Goal: Task Accomplishment & Management: Manage account settings

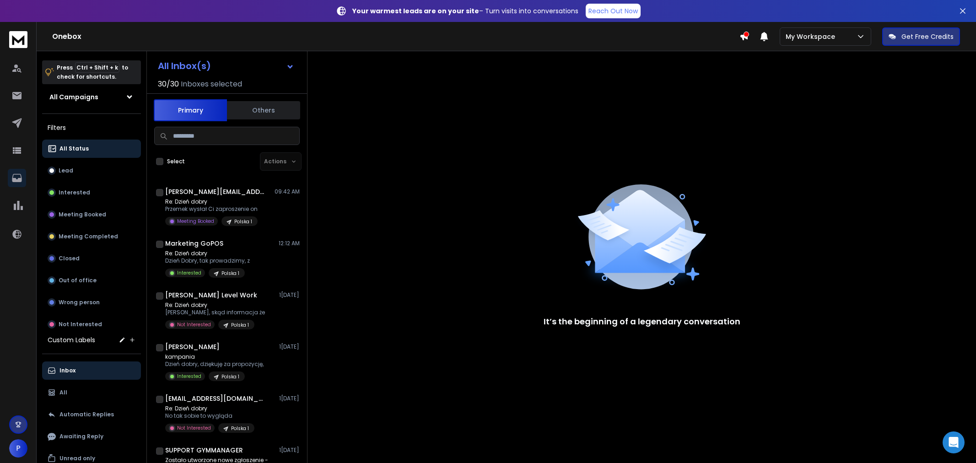
click at [234, 138] on input at bounding box center [227, 136] width 146 height 18
click at [84, 217] on p "Meeting Booked" at bounding box center [83, 214] width 48 height 7
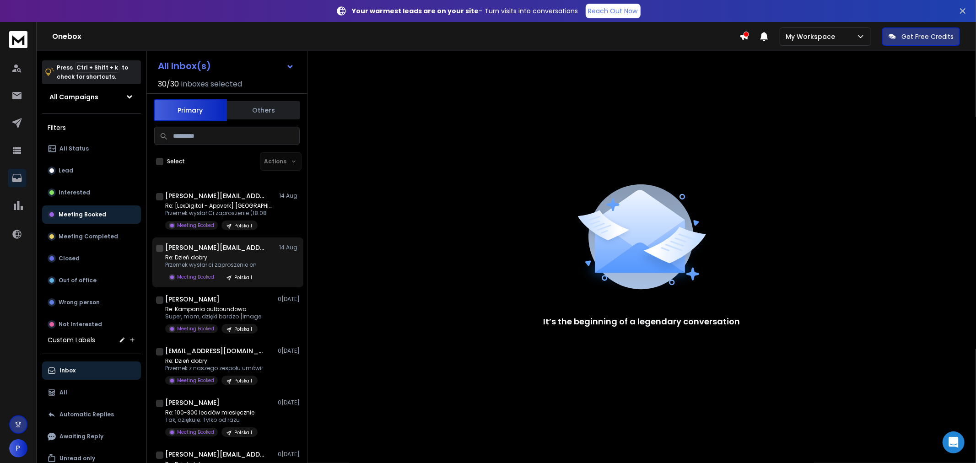
scroll to position [51, 0]
click at [253, 266] on div "Re: Dzień dobry Przemek wysłał ci zaproszenie on Meeting Booked Polska 1" at bounding box center [211, 265] width 92 height 28
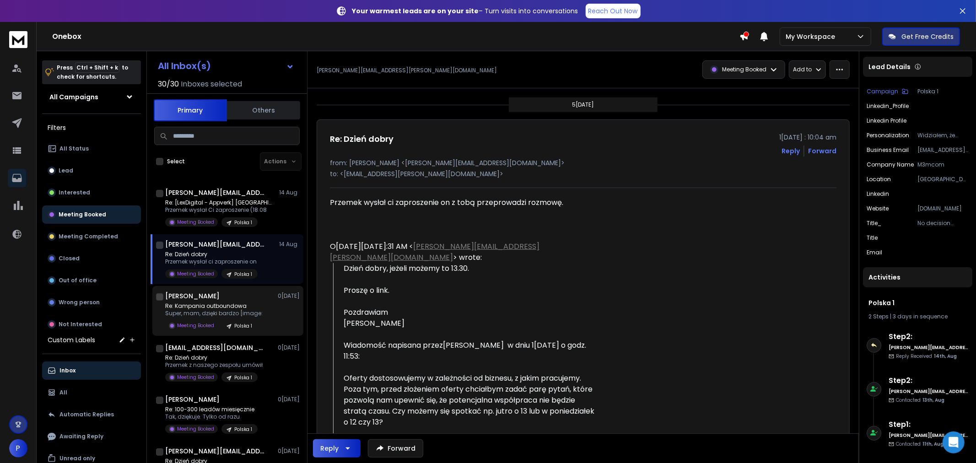
click at [237, 307] on p "Re: Kampania outboundowa" at bounding box center [213, 305] width 97 height 7
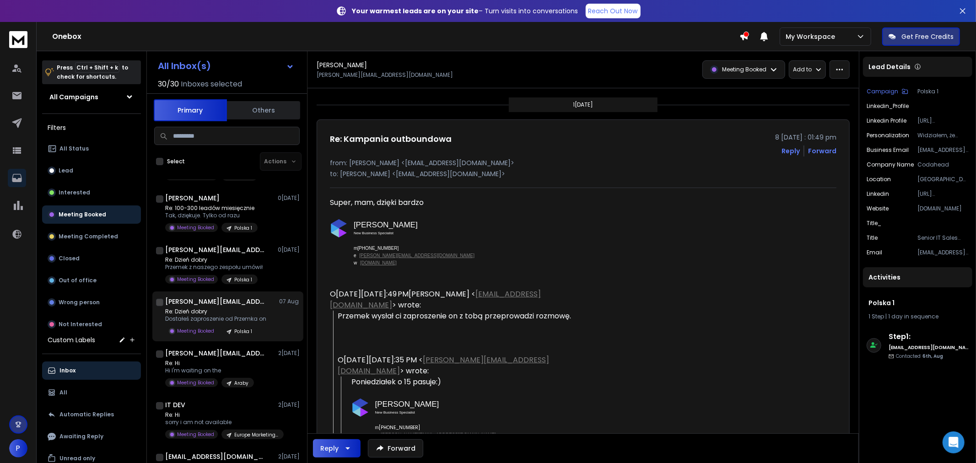
scroll to position [254, 0]
click at [239, 306] on p "Re: Dzień dobry" at bounding box center [215, 309] width 101 height 7
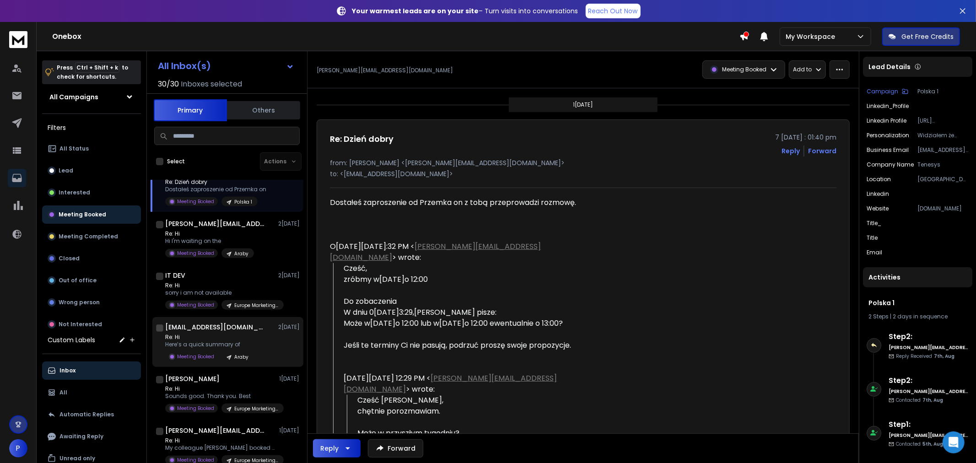
scroll to position [406, 0]
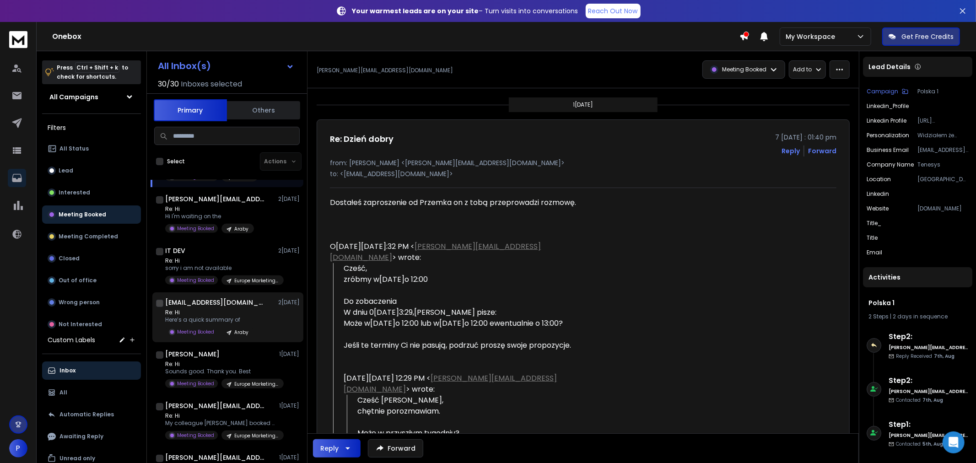
click at [242, 321] on p "Here’s a quick summary of" at bounding box center [209, 319] width 89 height 7
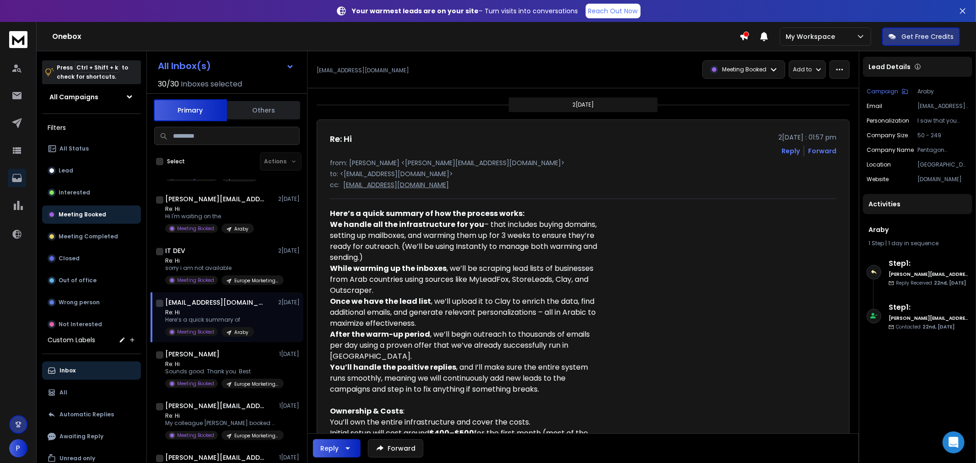
click at [217, 140] on input at bounding box center [227, 136] width 146 height 18
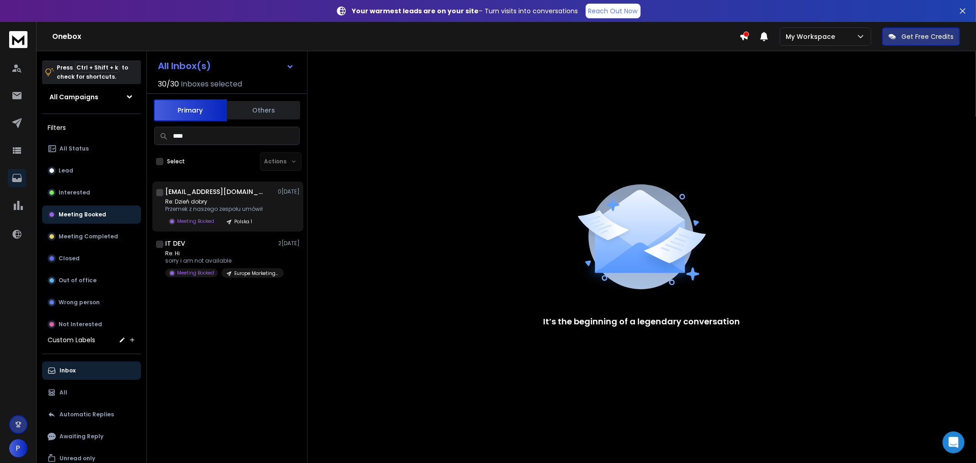
type input "****"
click at [234, 206] on p "Przemek z naszego zespołu umówił" at bounding box center [213, 208] width 97 height 7
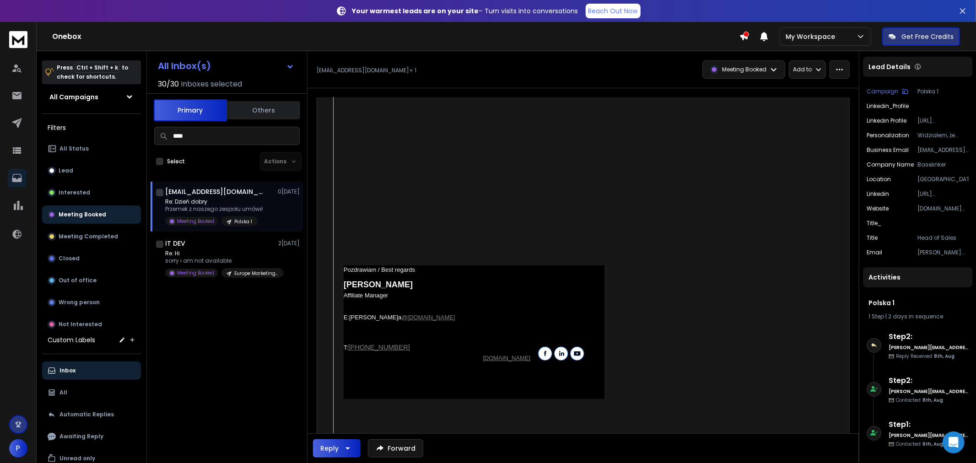
scroll to position [254, 0]
click at [66, 189] on p "Interested" at bounding box center [75, 192] width 32 height 7
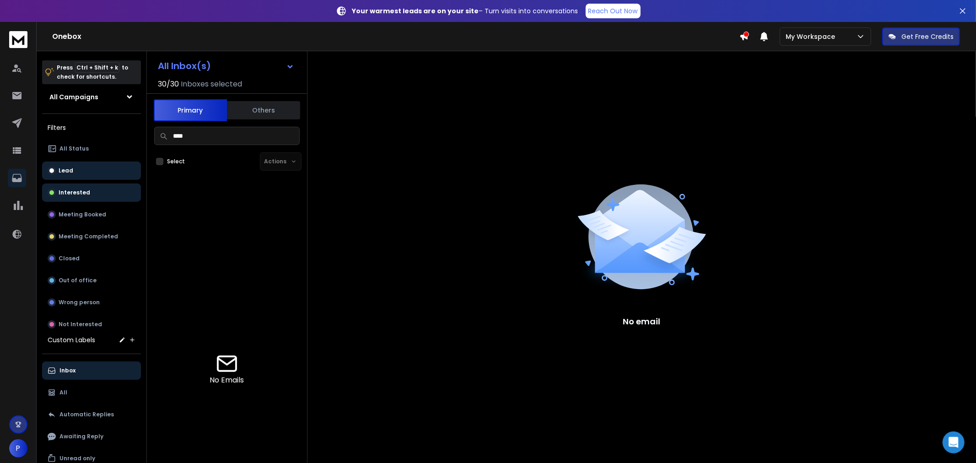
click at [76, 177] on button "Lead" at bounding box center [91, 171] width 99 height 18
click at [264, 124] on div "****" at bounding box center [227, 134] width 153 height 22
click at [264, 118] on button "Others" at bounding box center [263, 110] width 73 height 20
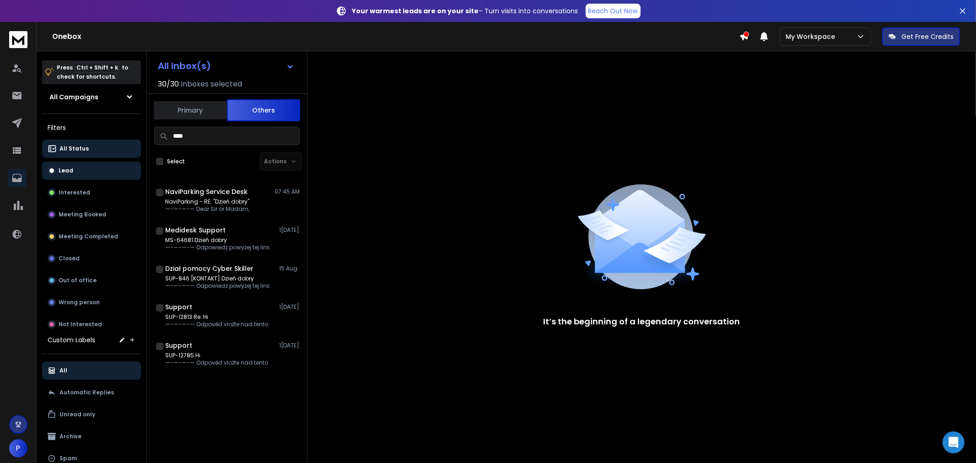
click at [97, 162] on button "Lead" at bounding box center [91, 171] width 99 height 18
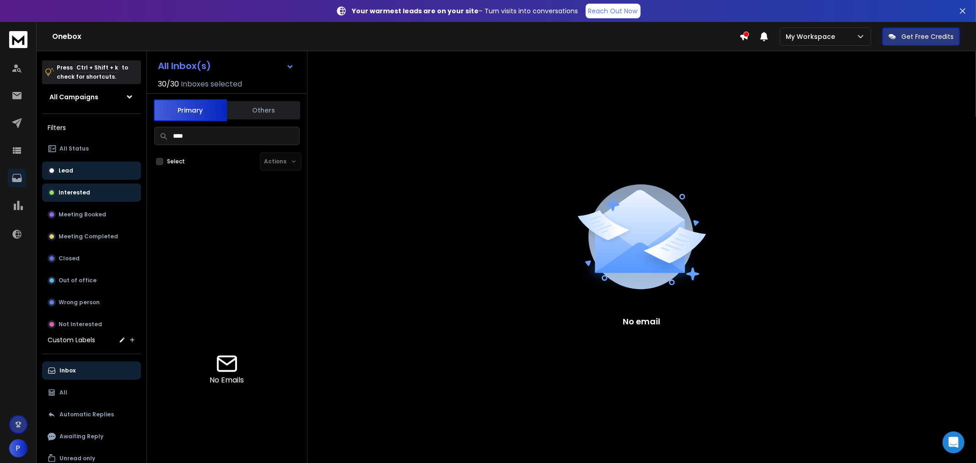
click at [48, 193] on span at bounding box center [52, 193] width 8 height 8
click at [71, 212] on button "Meeting Booked" at bounding box center [91, 214] width 99 height 18
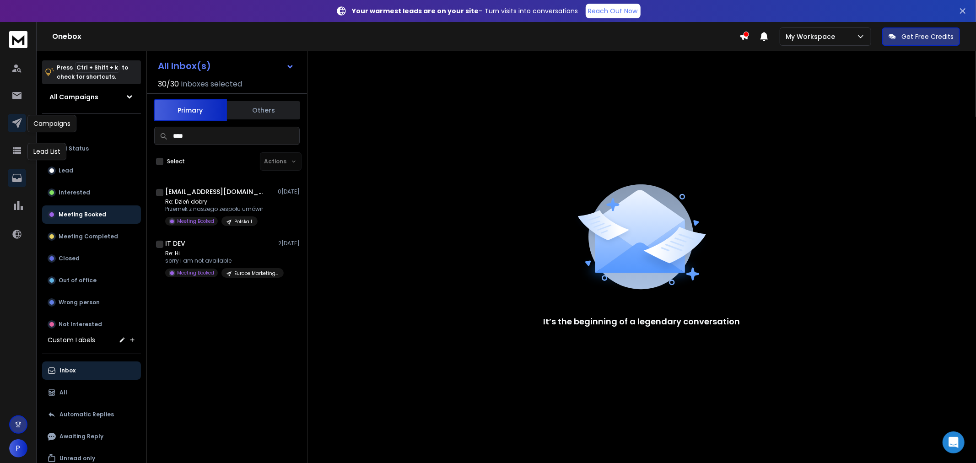
click at [8, 118] on link at bounding box center [17, 123] width 18 height 18
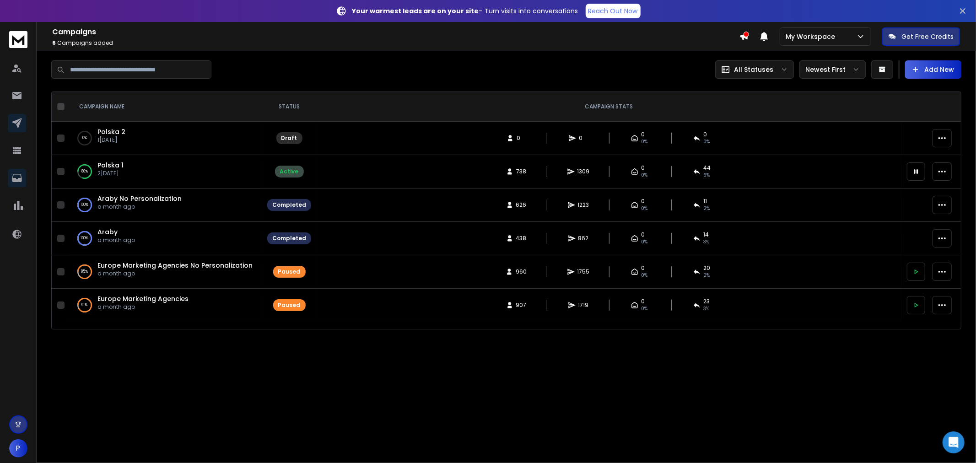
click at [14, 179] on icon at bounding box center [17, 178] width 10 height 8
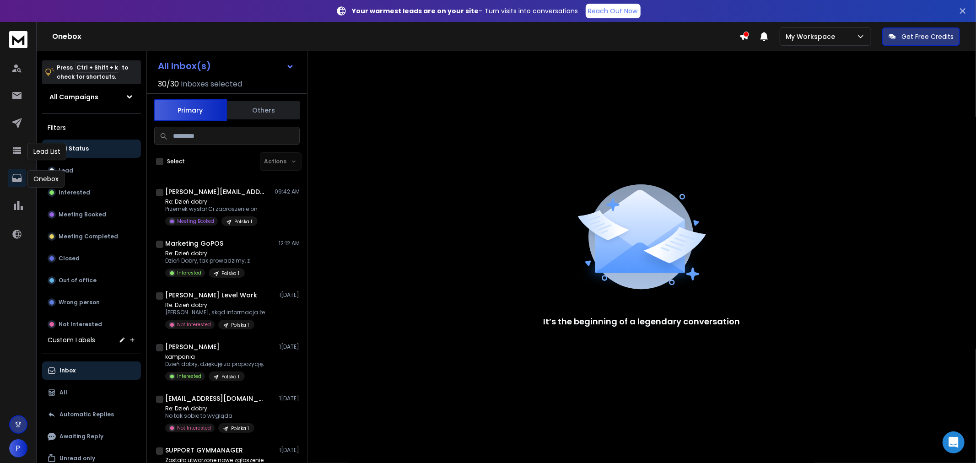
click at [14, 176] on icon at bounding box center [16, 177] width 11 height 11
click at [16, 198] on link at bounding box center [18, 205] width 21 height 21
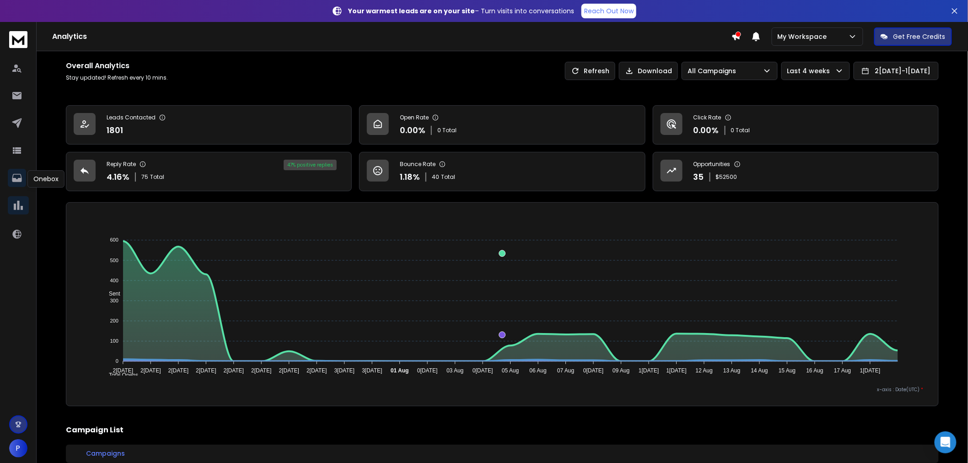
click at [17, 178] on icon at bounding box center [16, 177] width 11 height 11
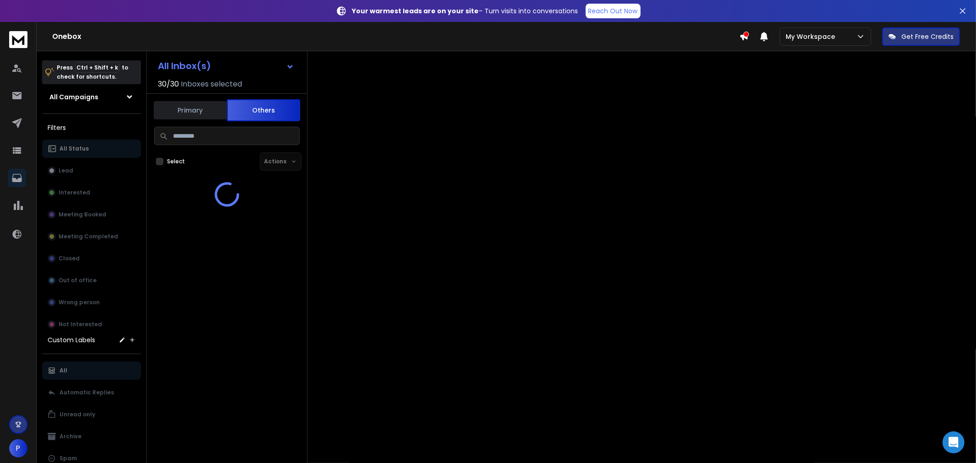
click at [252, 111] on button "Others" at bounding box center [263, 110] width 73 height 22
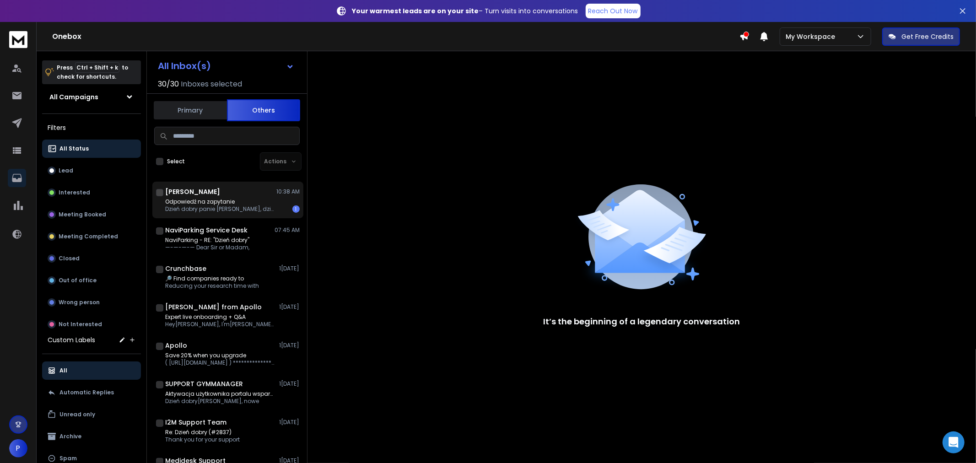
click at [243, 198] on p "Odpowiedź na zapytanie" at bounding box center [220, 201] width 110 height 7
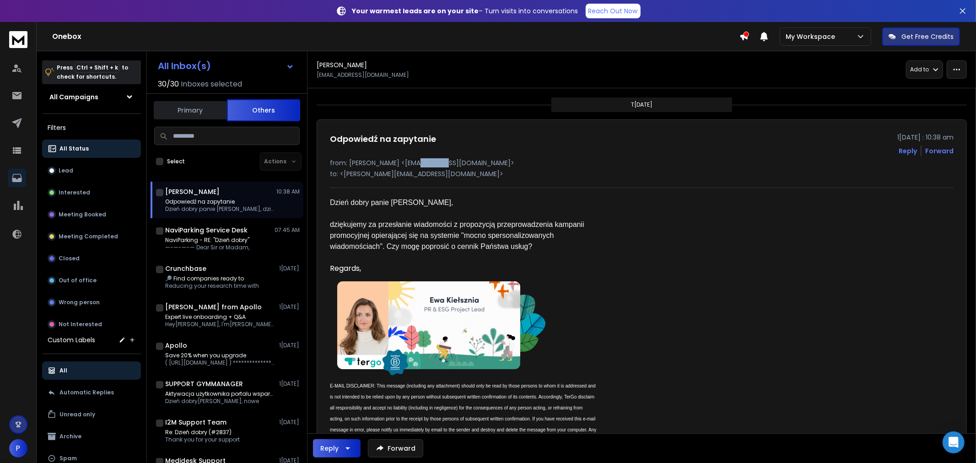
drag, startPoint x: 415, startPoint y: 164, endPoint x: 438, endPoint y: 164, distance: 22.9
click at [438, 164] on p "from: [PERSON_NAME] <[EMAIL_ADDRESS][DOMAIN_NAME]>" at bounding box center [642, 162] width 624 height 9
copy p "[DOMAIN_NAME]"
click at [440, 164] on p "from: [PERSON_NAME] <[EMAIL_ADDRESS][DOMAIN_NAME]>" at bounding box center [642, 162] width 624 height 9
drag, startPoint x: 439, startPoint y: 165, endPoint x: 419, endPoint y: 164, distance: 20.2
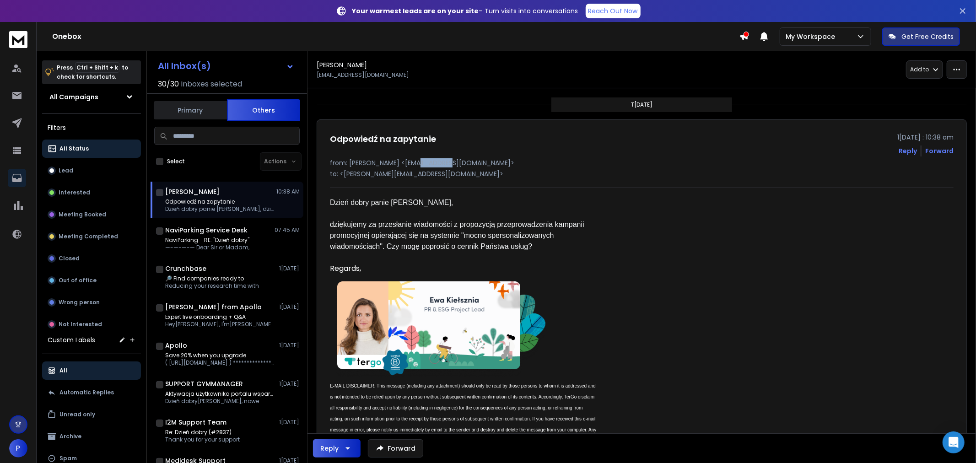
click at [419, 164] on p "from: [PERSON_NAME] <[EMAIL_ADDRESS][DOMAIN_NAME]>" at bounding box center [642, 162] width 624 height 9
click at [960, 70] on icon "button" at bounding box center [957, 69] width 8 height 8
click at [933, 130] on div "Attach Lead" at bounding box center [924, 133] width 51 height 9
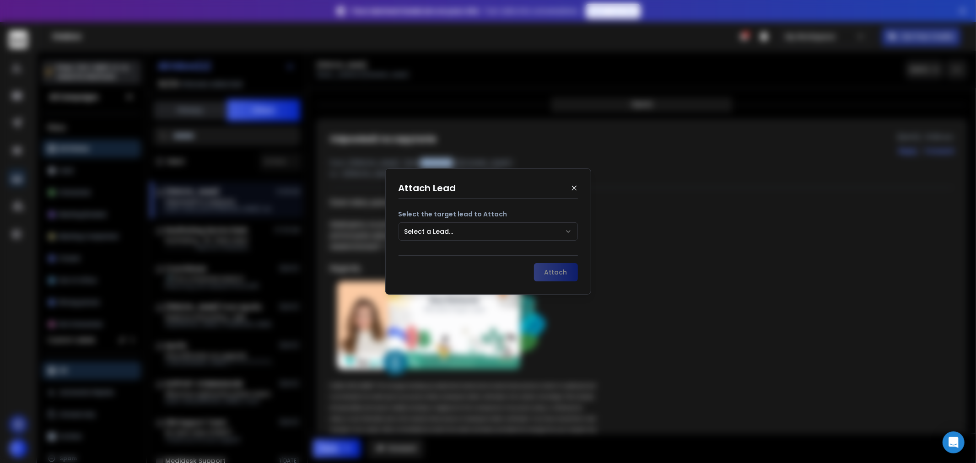
click at [456, 234] on button "Select a Lead..." at bounding box center [488, 231] width 179 height 18
click at [454, 231] on button "Select a Lead..." at bounding box center [488, 231] width 179 height 18
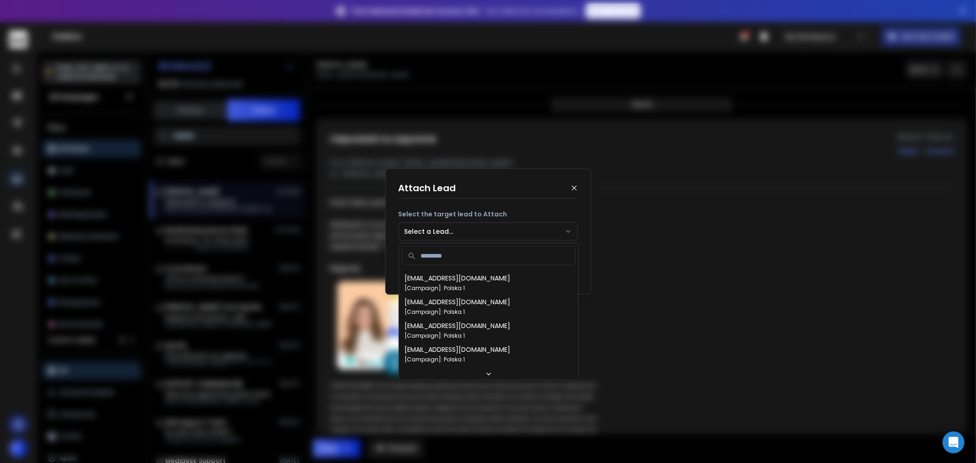
click at [446, 258] on input at bounding box center [488, 256] width 173 height 18
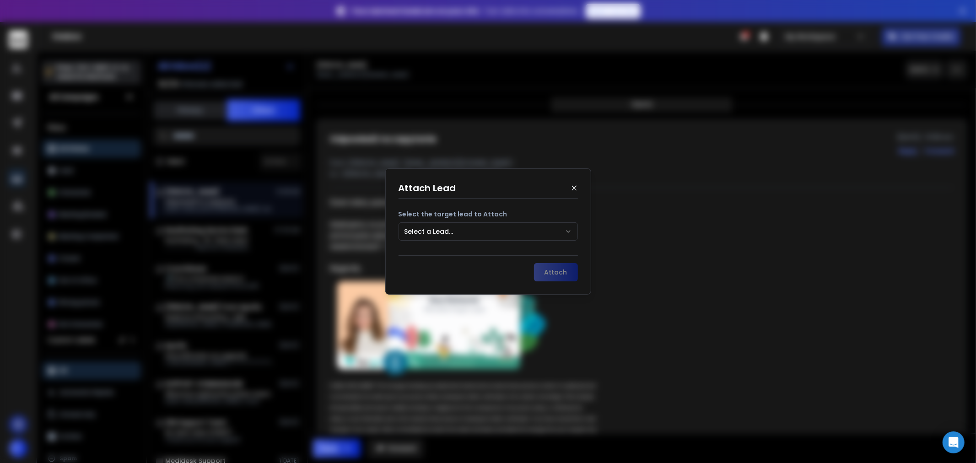
click at [458, 239] on button "Select a Lead..." at bounding box center [488, 231] width 179 height 18
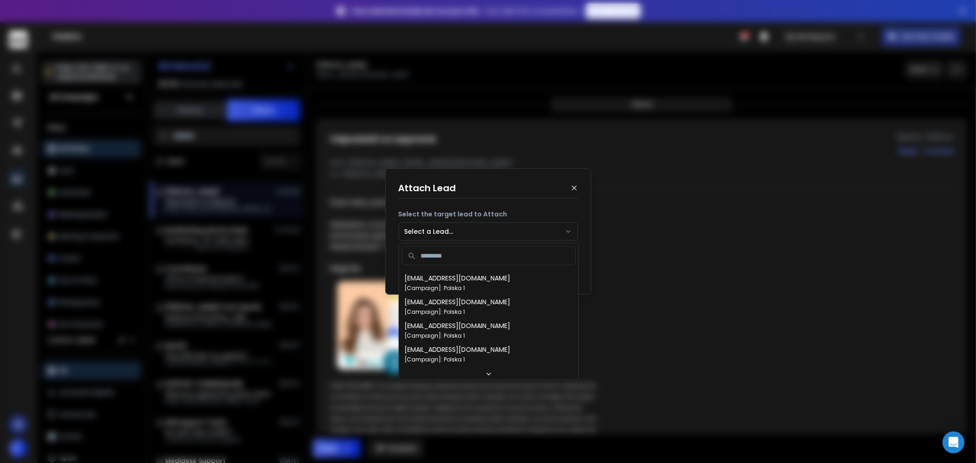
click at [453, 255] on input at bounding box center [488, 256] width 173 height 18
click at [446, 232] on button "Select a Lead..." at bounding box center [488, 231] width 179 height 18
click at [444, 257] on input at bounding box center [488, 256] width 173 height 18
paste input "********"
type input "********"
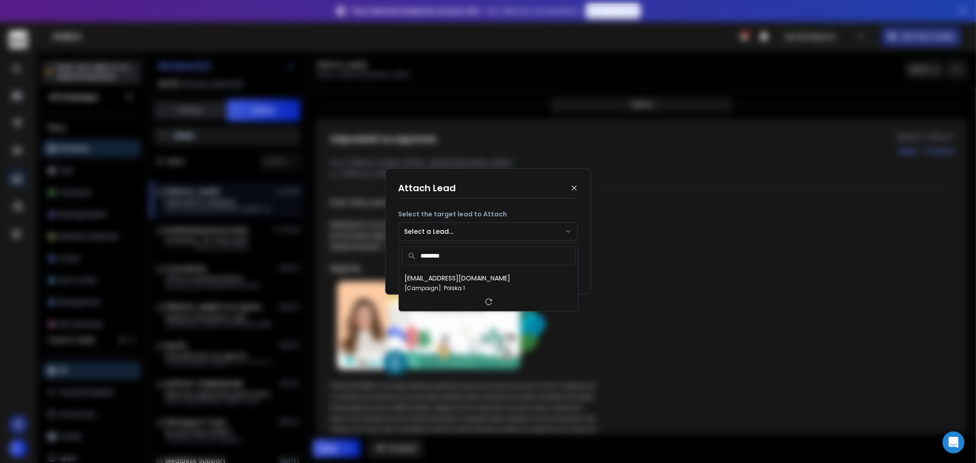
click at [473, 233] on button "Select a Lead..." at bounding box center [488, 231] width 179 height 18
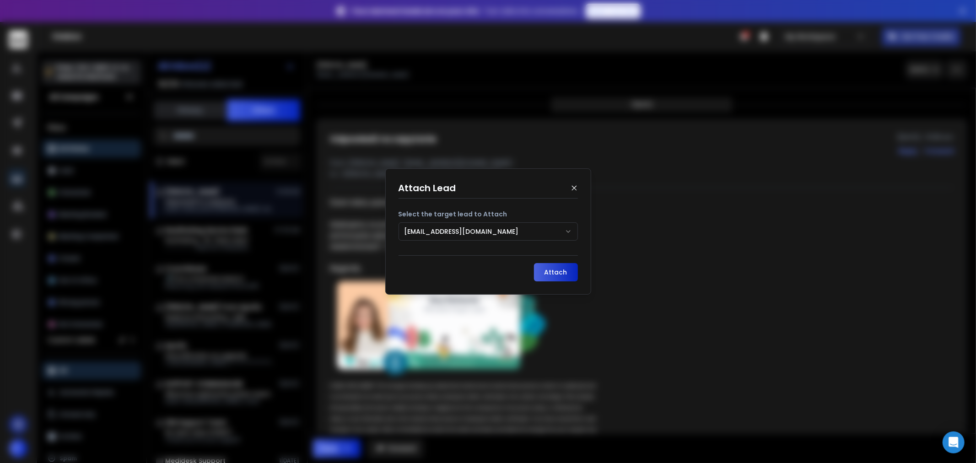
click at [559, 271] on button "Attach" at bounding box center [556, 272] width 44 height 18
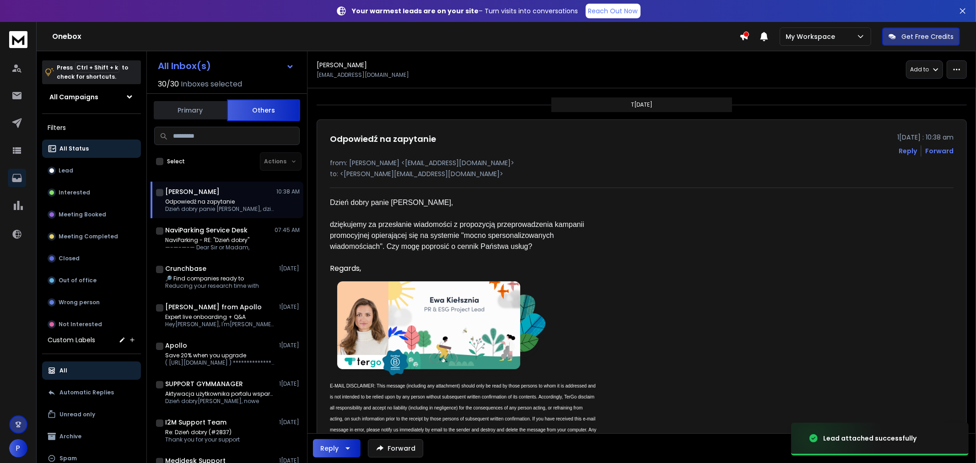
click at [216, 204] on p "Odpowiedź na zapytanie" at bounding box center [220, 201] width 110 height 7
click at [88, 187] on button "Interested" at bounding box center [91, 192] width 99 height 18
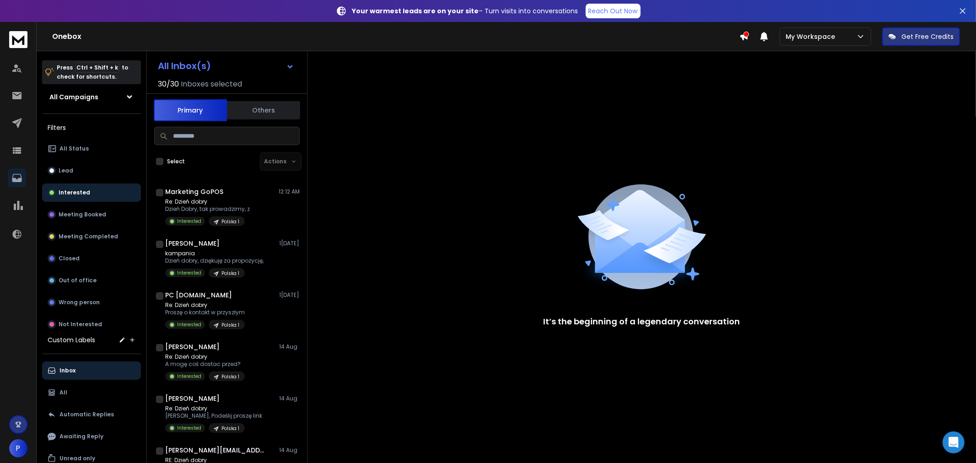
click at [85, 168] on button "Lead" at bounding box center [91, 171] width 99 height 18
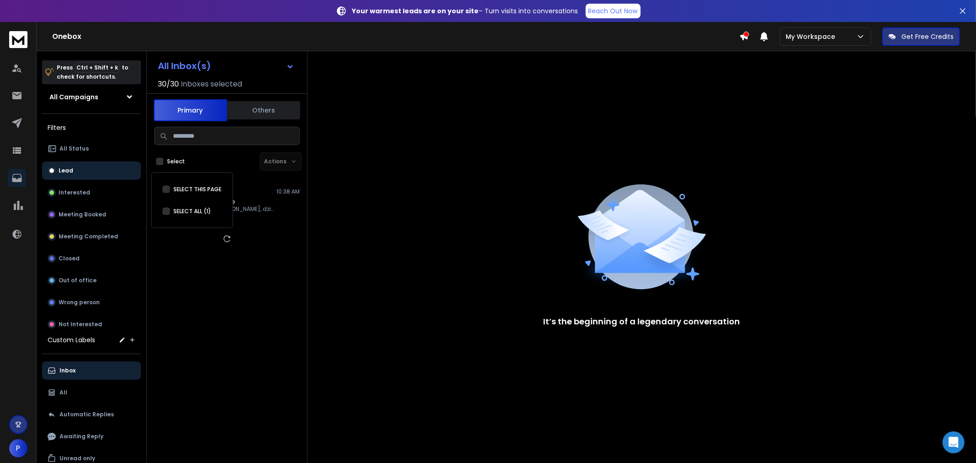
click at [212, 189] on label "SELECT THIS PAGE" at bounding box center [197, 189] width 48 height 7
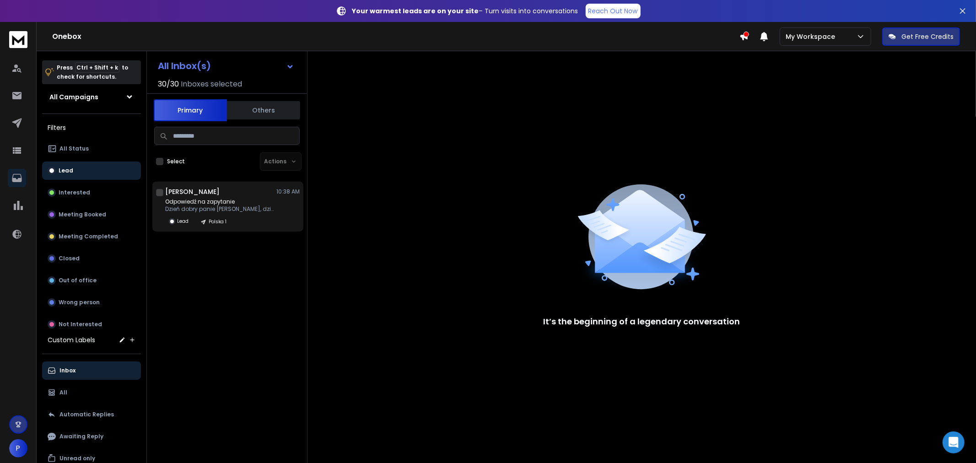
click at [259, 190] on div "[PERSON_NAME] 10:38 AM" at bounding box center [232, 191] width 135 height 9
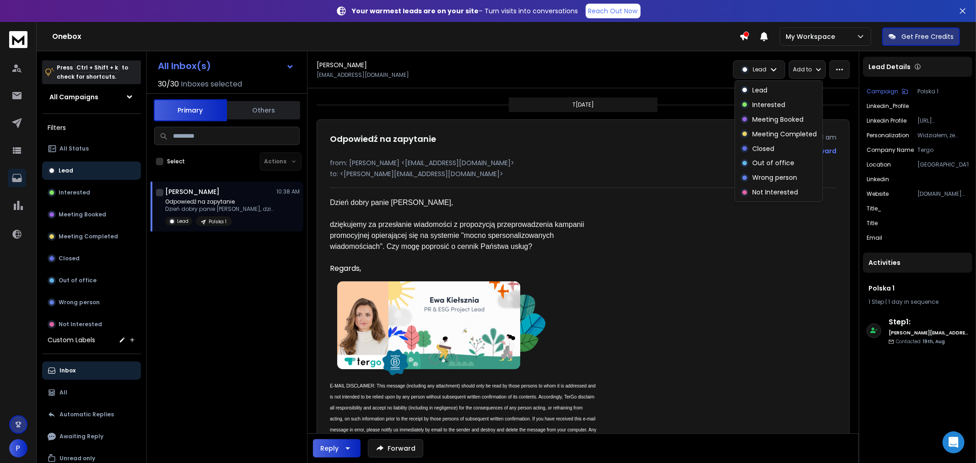
click at [770, 71] on icon at bounding box center [773, 69] width 7 height 7
click at [760, 106] on p "Interested" at bounding box center [769, 104] width 33 height 9
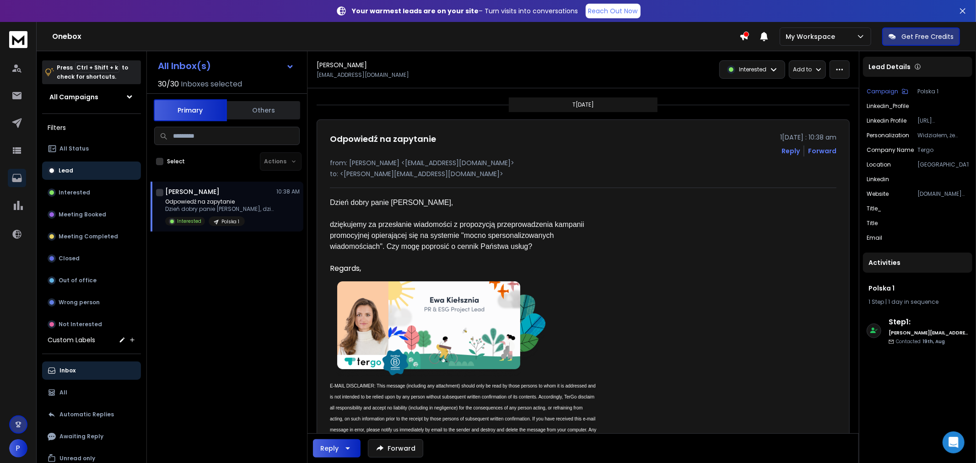
click at [329, 452] on div "Reply" at bounding box center [329, 448] width 18 height 9
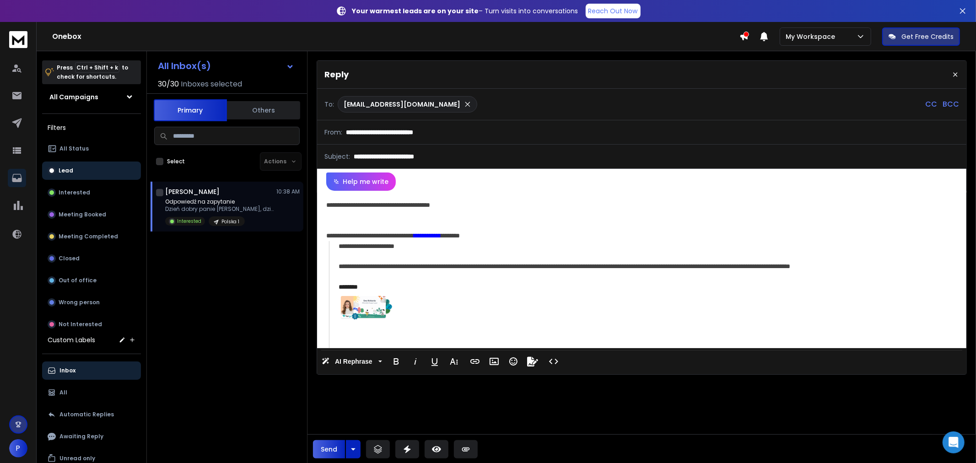
click at [327, 205] on div "**********" at bounding box center [636, 205] width 621 height 10
click at [463, 208] on div "**********" at bounding box center [636, 205] width 621 height 10
click at [77, 151] on p "All Status" at bounding box center [73, 148] width 29 height 7
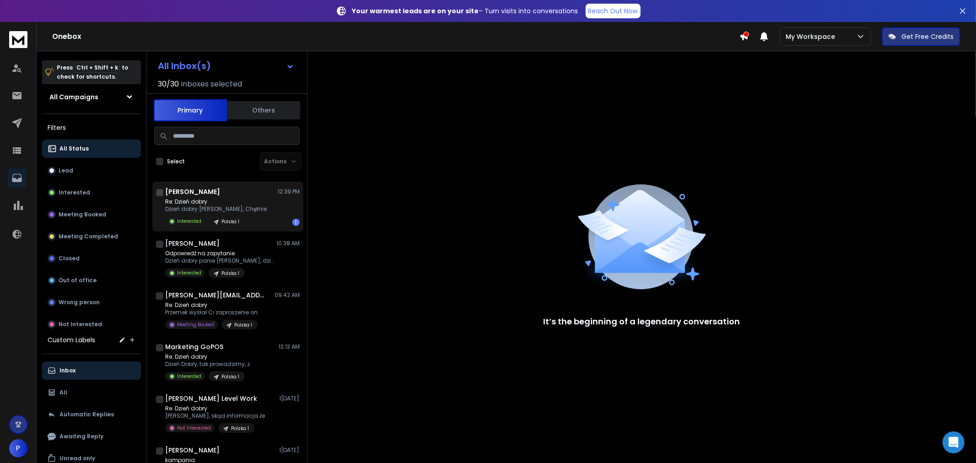
click at [242, 208] on p "Dzień dobry [PERSON_NAME], Chętnie" at bounding box center [216, 208] width 102 height 7
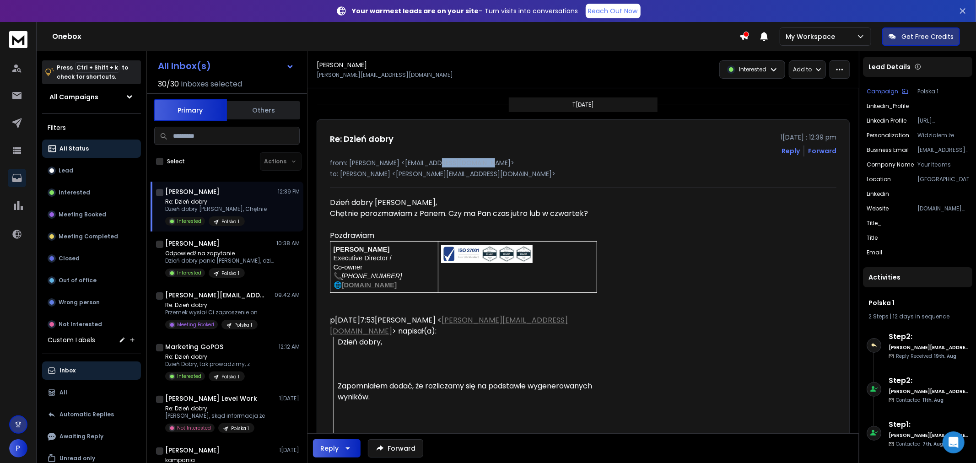
drag, startPoint x: 480, startPoint y: 163, endPoint x: 430, endPoint y: 166, distance: 50.4
click at [430, 166] on p "from: [PERSON_NAME] <[EMAIL_ADDRESS][DOMAIN_NAME]>" at bounding box center [583, 162] width 507 height 9
copy p "[DOMAIN_NAME]"
